Goal: Find contact information: Find contact information

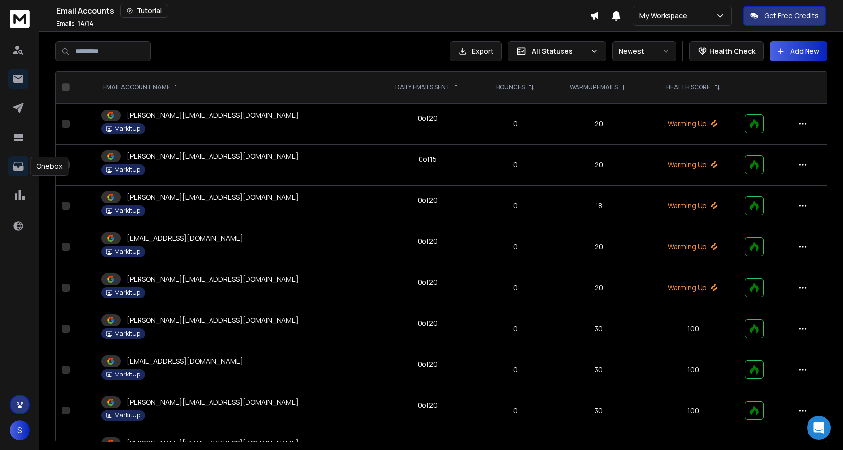
click at [24, 169] on link at bounding box center [18, 166] width 20 height 20
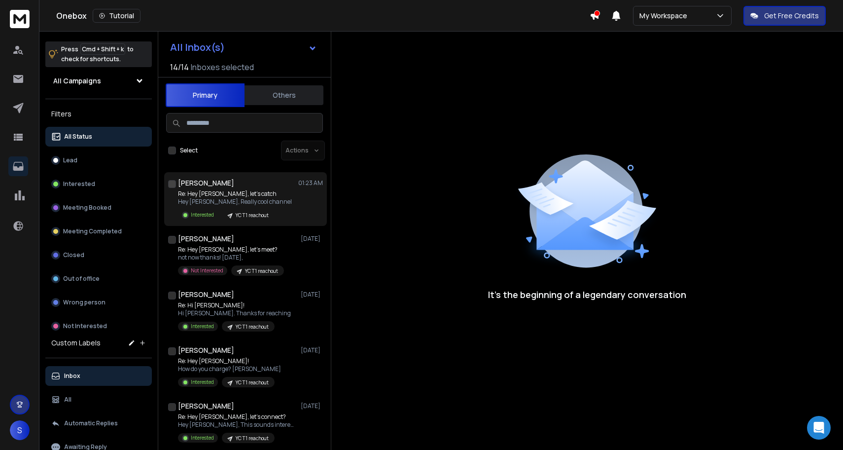
click at [243, 194] on p "Re: Hey [PERSON_NAME], let's catch" at bounding box center [235, 194] width 114 height 8
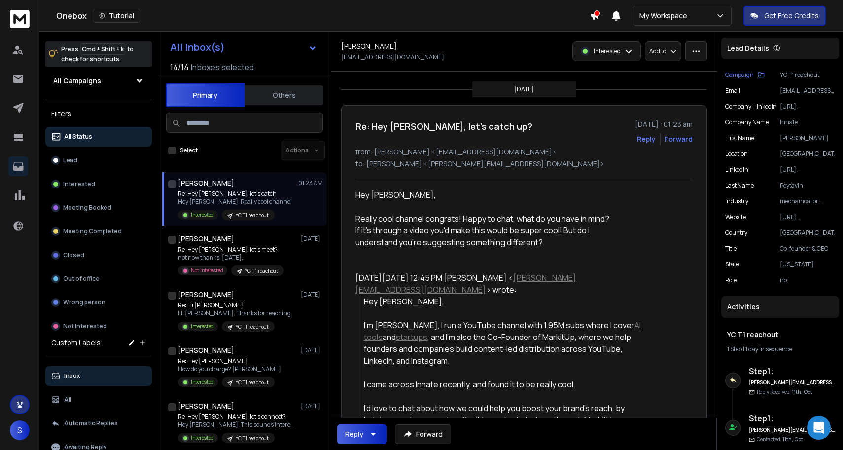
click at [416, 225] on div "If it's through a video you'd make this would be super cool! But do I understan…" at bounding box center [499, 236] width 288 height 24
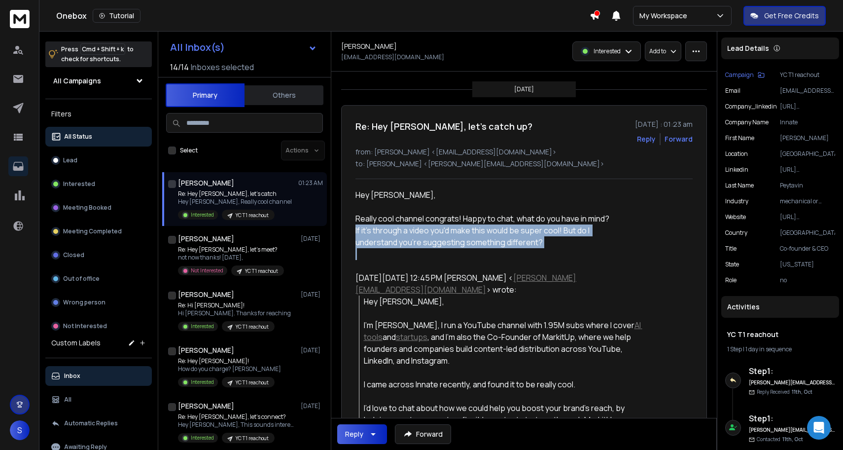
click at [416, 225] on div "If it's through a video you'd make this would be super cool! But do I understan…" at bounding box center [499, 236] width 288 height 24
click at [433, 233] on div "If it's through a video you'd make this would be super cool! But do I understan…" at bounding box center [499, 236] width 288 height 24
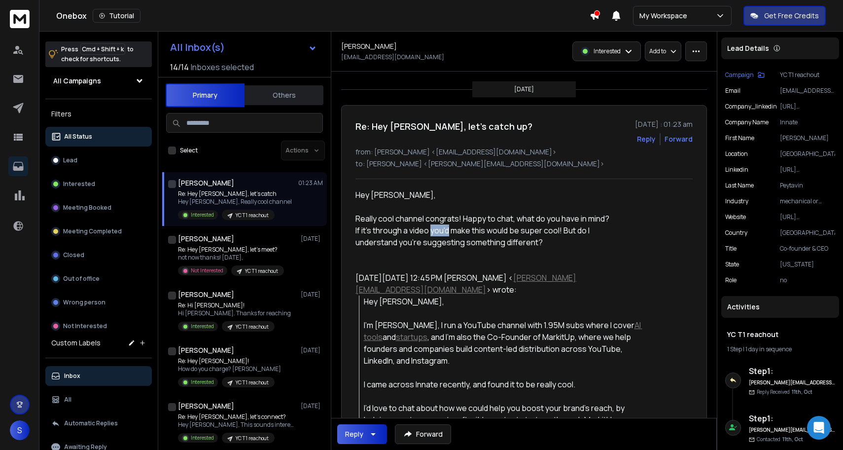
click at [433, 233] on div "If it's through a video you'd make this would be super cool! But do I understan…" at bounding box center [499, 236] width 288 height 24
click at [433, 234] on div "If it's through a video you'd make this would be super cool! But do I understan…" at bounding box center [499, 236] width 288 height 24
click at [472, 230] on div "If it's through a video you'd make this would be super cool! But do I understan…" at bounding box center [499, 236] width 288 height 24
click at [472, 232] on div "If it's through a video you'd make this would be super cool! But do I understan…" at bounding box center [499, 236] width 288 height 24
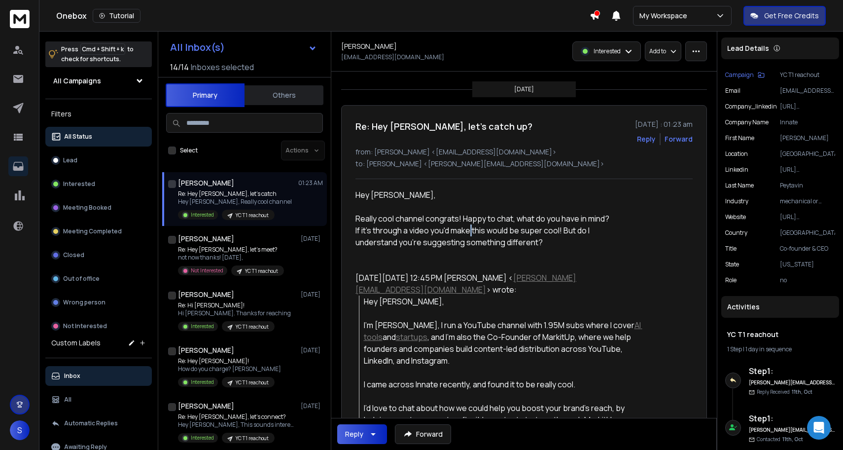
click at [472, 232] on div "If it's through a video you'd make this would be super cool! But do I understan…" at bounding box center [499, 236] width 288 height 24
click at [474, 232] on div "If it's through a video you'd make this would be super cool! But do I understan…" at bounding box center [499, 236] width 288 height 24
click at [472, 230] on div "If it's through a video you'd make this would be super cool! But do I understan…" at bounding box center [499, 236] width 288 height 24
click at [471, 232] on div "If it's through a video you'd make this would be super cool! But do I understan…" at bounding box center [499, 236] width 288 height 24
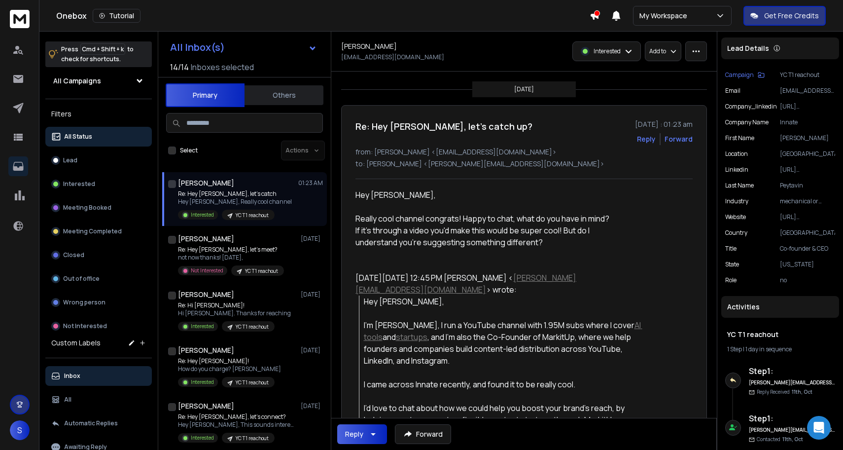
click at [471, 232] on div "If it's through a video you'd make this would be super cool! But do I understan…" at bounding box center [499, 236] width 288 height 24
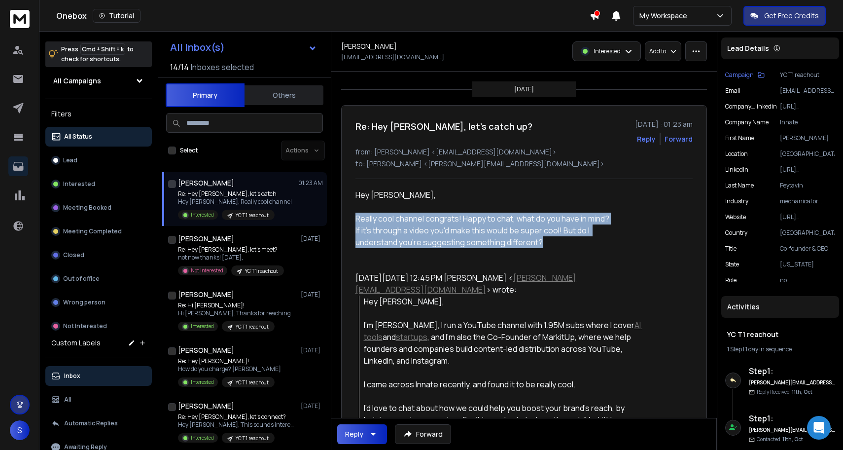
drag, startPoint x: 353, startPoint y: 213, endPoint x: 559, endPoint y: 241, distance: 207.4
click at [559, 241] on div "Re: Hey [PERSON_NAME], let's catch up? [DATE] : 01:23 am Reply Forward from: [P…" at bounding box center [524, 444] width 366 height 679
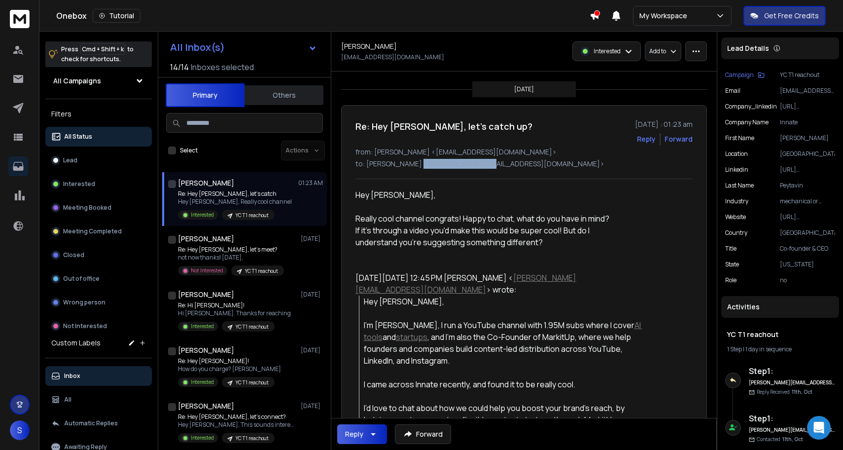
drag, startPoint x: 412, startPoint y: 163, endPoint x: 474, endPoint y: 164, distance: 61.6
click at [474, 164] on p "to: [PERSON_NAME] <[PERSON_NAME][EMAIL_ADDRESS][DOMAIN_NAME]>" at bounding box center [523, 164] width 337 height 10
copy p "[PERSON_NAME][EMAIL_ADDRESS][DOMAIN_NAME]"
